Goal: Navigation & Orientation: Find specific page/section

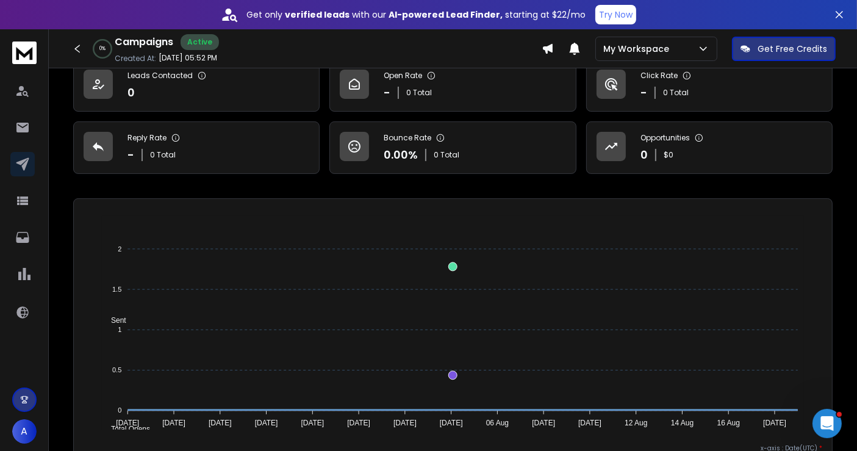
scroll to position [139, 0]
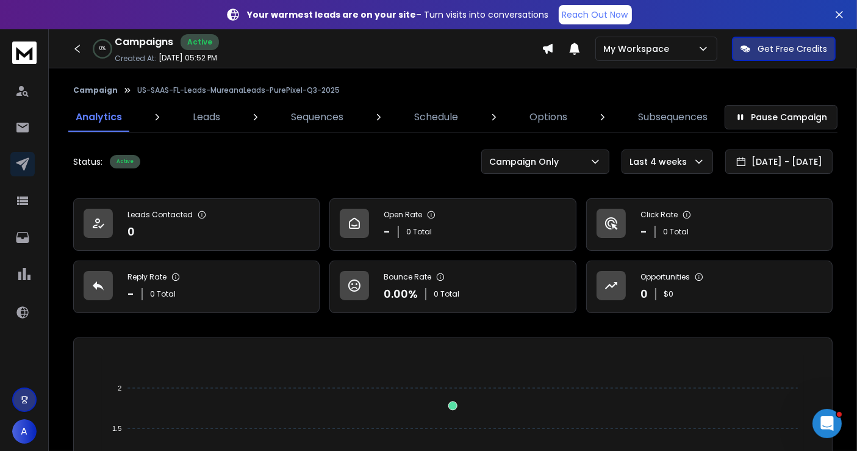
click at [97, 89] on button "Campaign" at bounding box center [95, 90] width 45 height 10
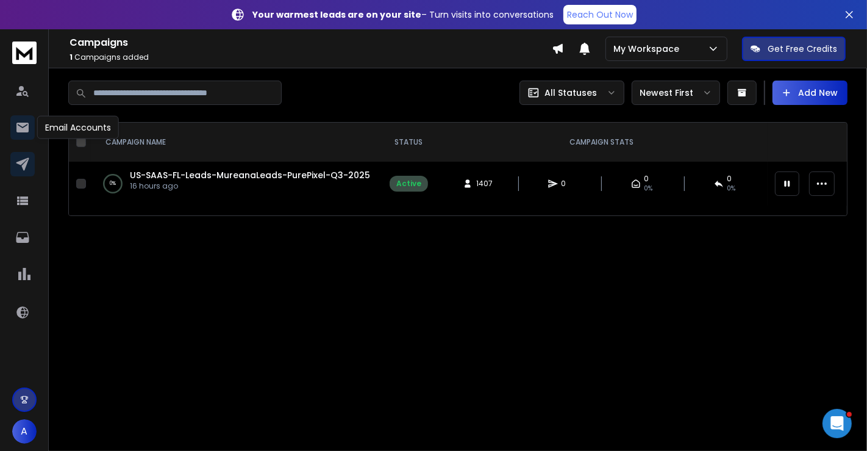
click at [19, 123] on icon at bounding box center [22, 128] width 12 height 10
